Goal: Find specific page/section: Find specific page/section

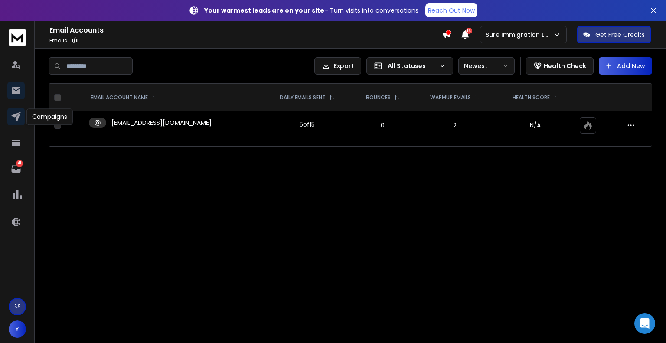
click at [16, 120] on icon at bounding box center [16, 116] width 10 height 10
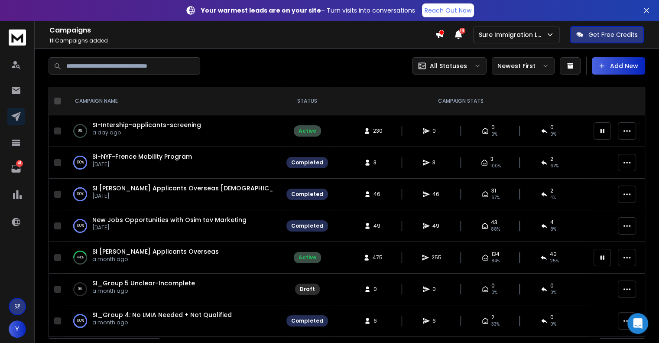
click at [170, 157] on span "SI-NYF-Frence Mobility Program" at bounding box center [142, 156] width 100 height 9
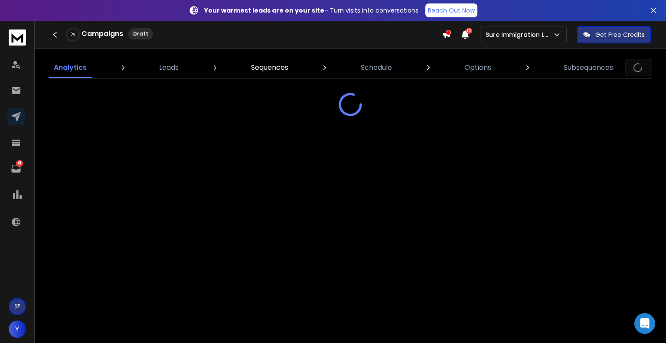
click at [265, 69] on p "Sequences" at bounding box center [269, 67] width 37 height 10
